Goal: Information Seeking & Learning: Check status

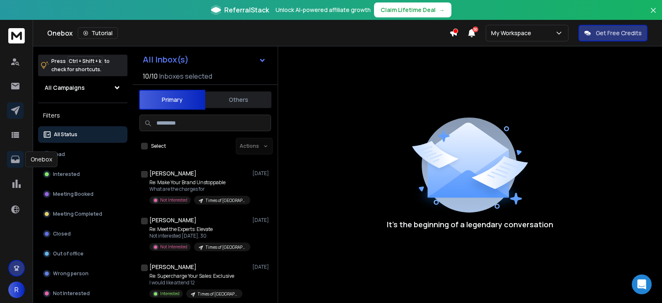
click at [18, 108] on icon at bounding box center [15, 110] width 9 height 9
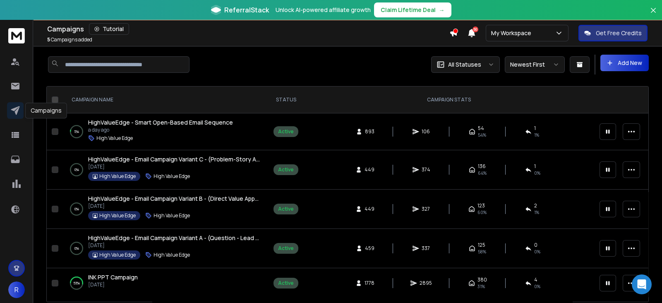
click at [19, 113] on icon at bounding box center [15, 110] width 10 height 10
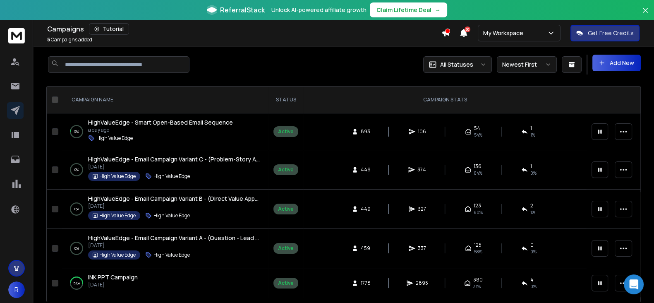
click at [154, 123] on span "HighValueEdge - Smart Open-Based Email Sequence" at bounding box center [160, 122] width 145 height 8
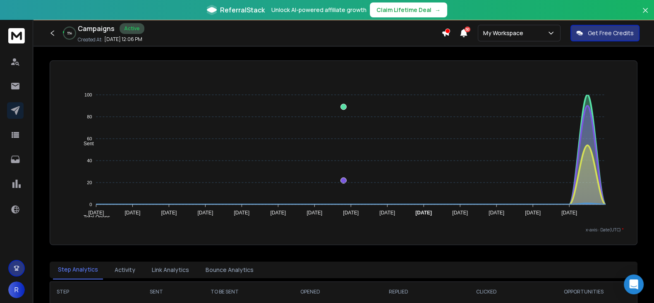
scroll to position [155, 0]
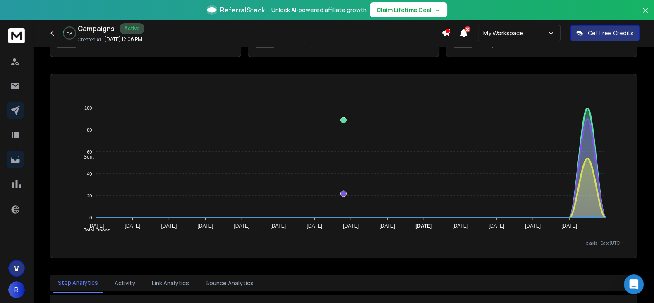
click at [10, 160] on icon at bounding box center [15, 159] width 10 height 10
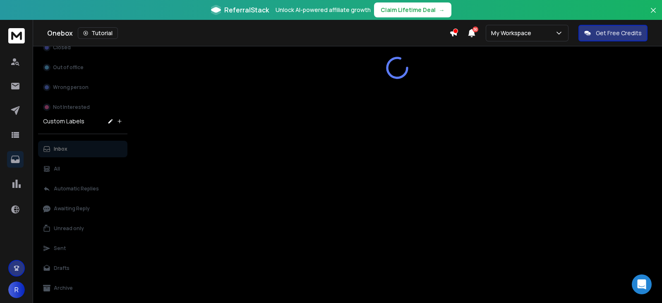
scroll to position [194, 0]
click at [66, 163] on div "Inbox All Automatic Replies Awaiting Reply Unread only Sent Drafts Archive" at bounding box center [82, 228] width 89 height 175
click at [66, 163] on button "All" at bounding box center [82, 168] width 89 height 17
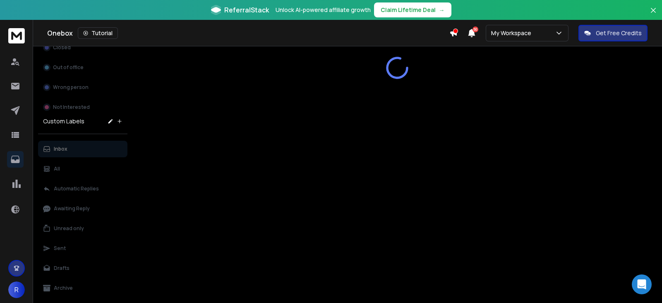
click at [66, 163] on div "Inbox All Automatic Replies Awaiting Reply Unread only Sent Drafts Archive" at bounding box center [82, 228] width 89 height 175
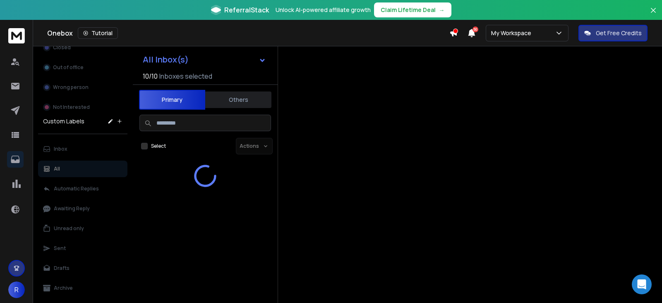
click at [66, 163] on div "Inbox All Automatic Replies Awaiting Reply Unread only Sent Drafts Archive" at bounding box center [82, 228] width 89 height 175
click at [81, 158] on div "Inbox All Automatic Replies Awaiting Reply Unread only Sent Drafts Archive" at bounding box center [82, 228] width 89 height 175
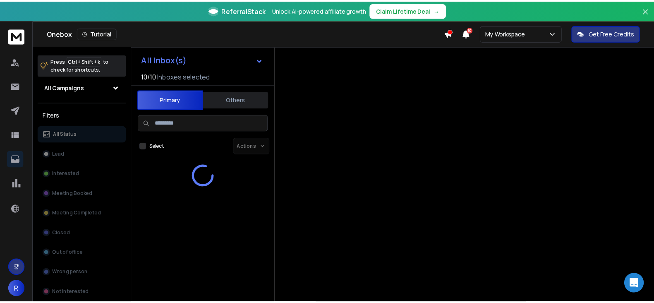
scroll to position [0, 0]
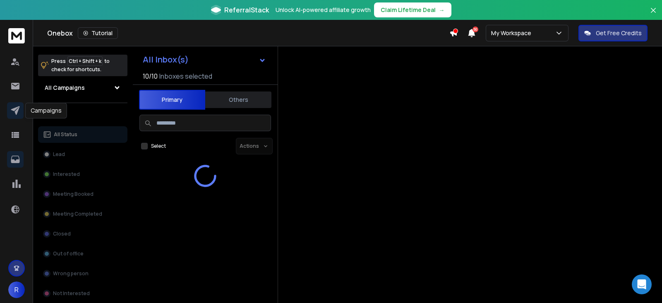
click at [20, 102] on link at bounding box center [15, 110] width 17 height 17
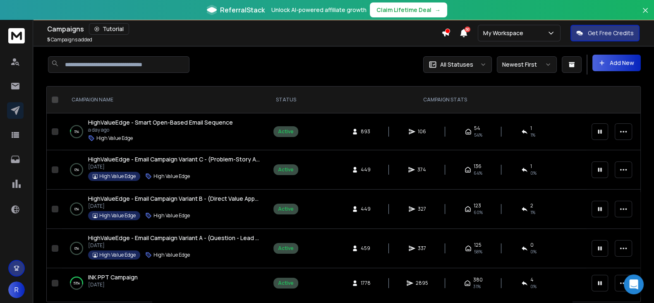
click at [209, 124] on span "HighValueEdge - Smart Open-Based Email Sequence" at bounding box center [160, 122] width 145 height 8
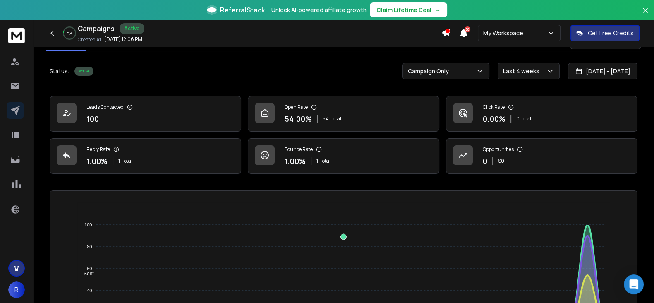
scroll to position [103, 0]
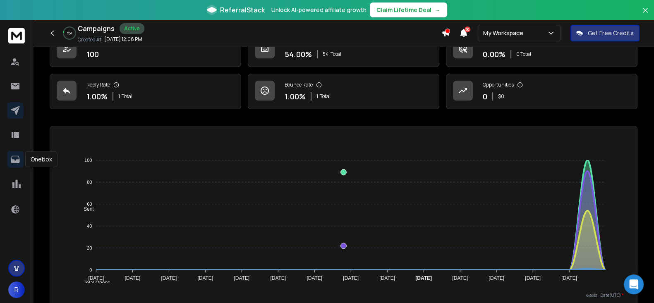
click at [16, 160] on icon at bounding box center [15, 159] width 9 height 7
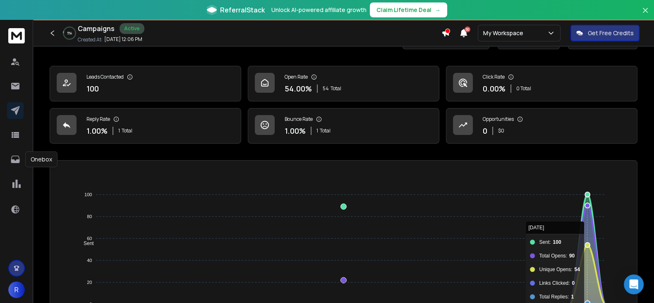
scroll to position [67, 0]
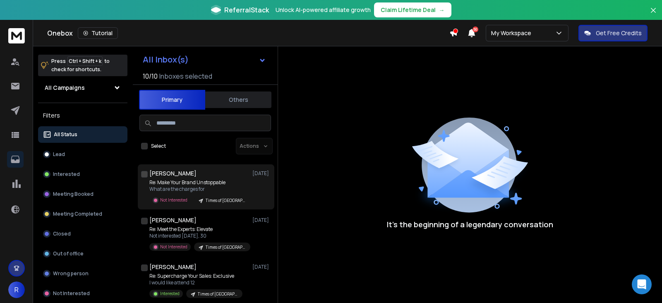
click at [262, 182] on div "Re: Make Your Brand Unstoppable What are the charges for Not Interested Times o…" at bounding box center [210, 191] width 122 height 25
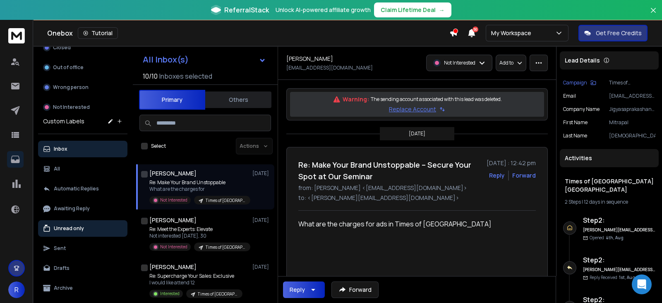
scroll to position [202, 0]
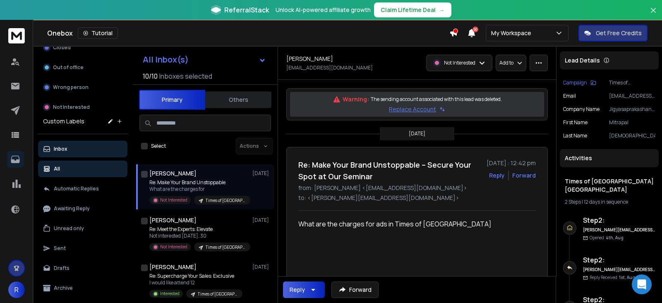
click at [77, 160] on button "All" at bounding box center [82, 168] width 89 height 17
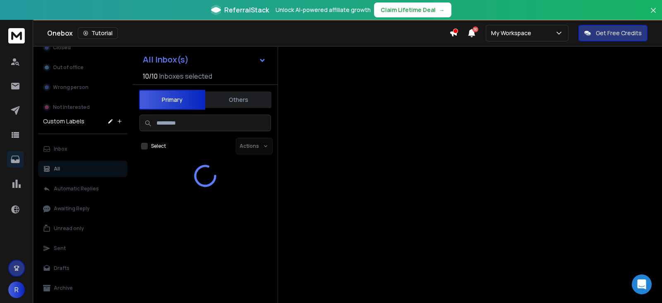
scroll to position [194, 0]
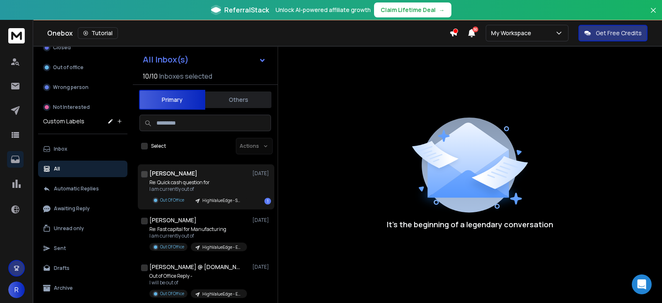
click at [262, 183] on div "Re: Quick cash question for I am currently out of Out Of Office HighValueEdge -…" at bounding box center [210, 191] width 122 height 25
